Goal: Information Seeking & Learning: Check status

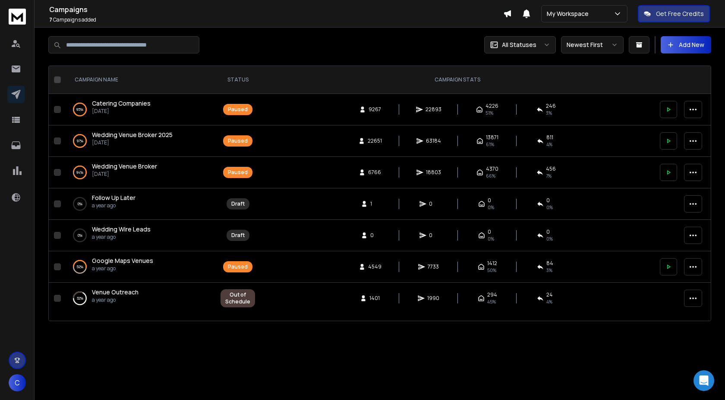
click at [130, 167] on span "Wedding Venue Broker" at bounding box center [124, 166] width 65 height 8
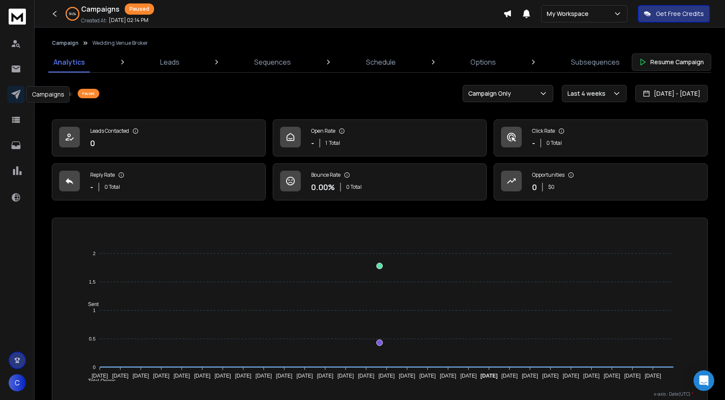
click at [14, 97] on icon at bounding box center [16, 94] width 10 height 10
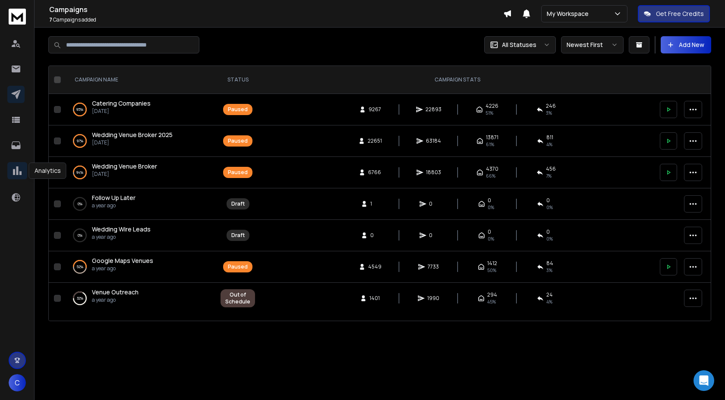
click at [18, 170] on icon at bounding box center [17, 171] width 9 height 9
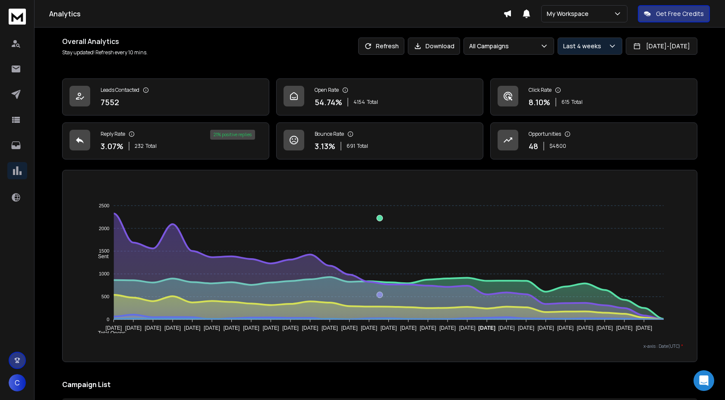
click at [569, 49] on p "Last 4 weeks" at bounding box center [583, 46] width 41 height 9
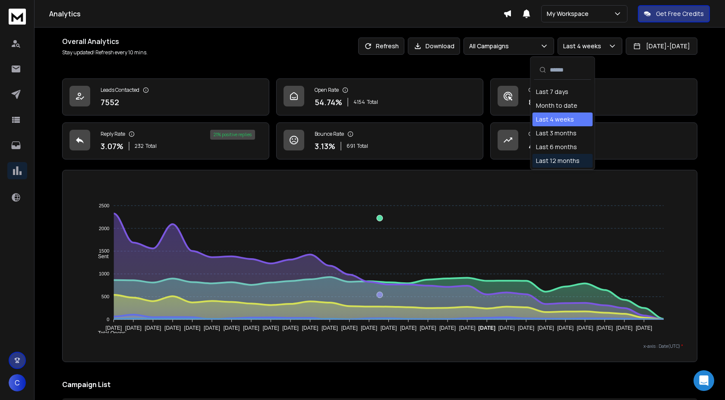
click at [558, 162] on div "Last 12 months" at bounding box center [558, 161] width 44 height 9
